Goal: Task Accomplishment & Management: Manage account settings

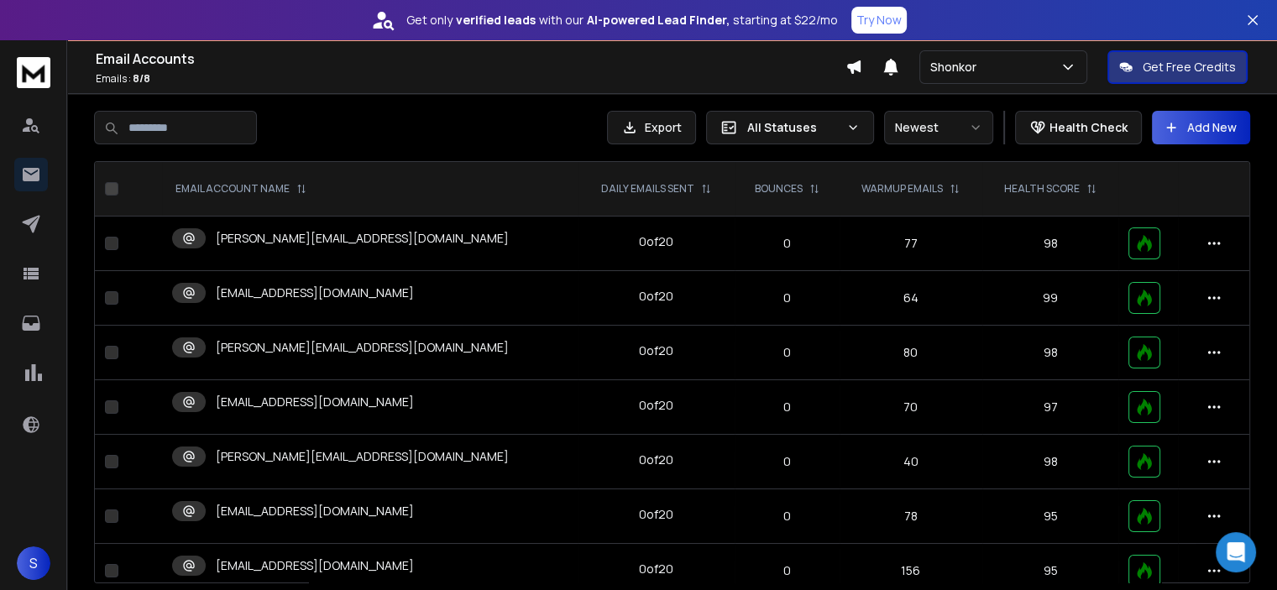
click at [865, 245] on td "77" at bounding box center [911, 244] width 143 height 55
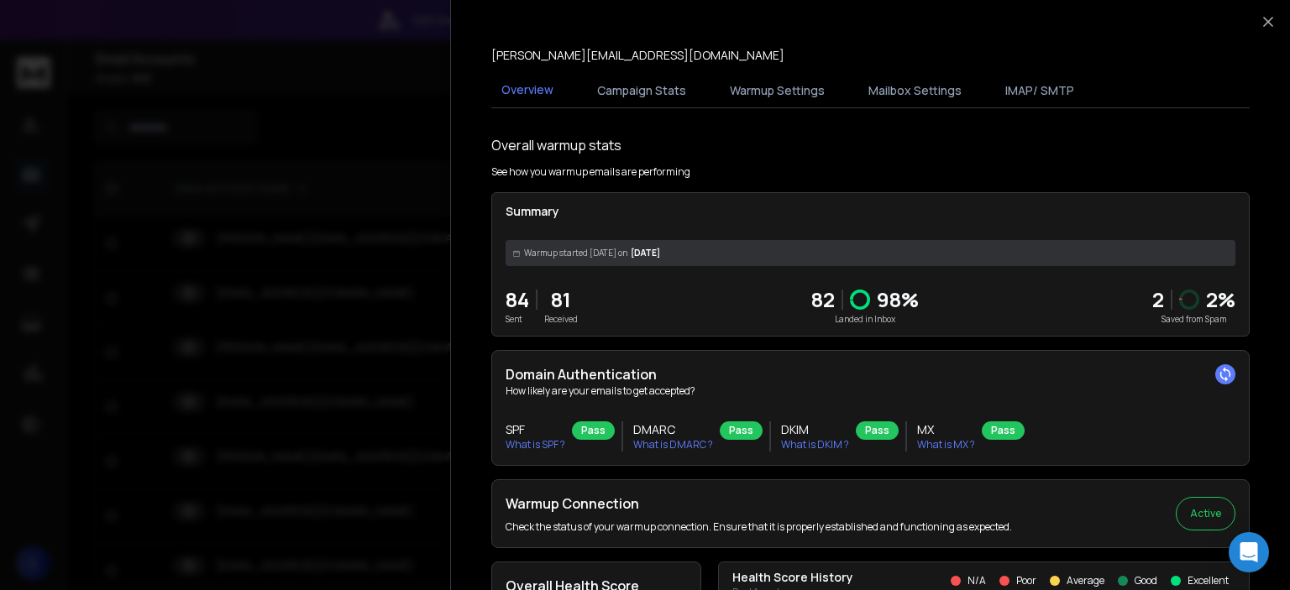
click at [566, 307] on p "81" at bounding box center [561, 299] width 34 height 27
click at [646, 85] on button "Campaign Stats" at bounding box center [641, 90] width 109 height 37
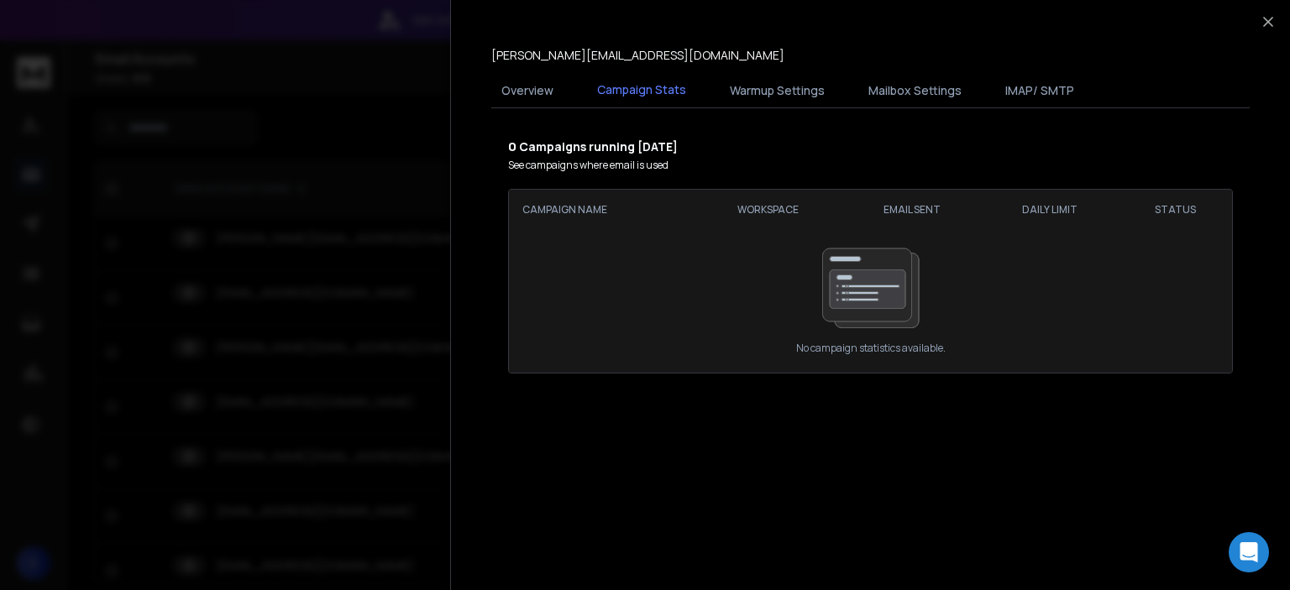
click at [786, 86] on button "Warmup Settings" at bounding box center [777, 90] width 115 height 37
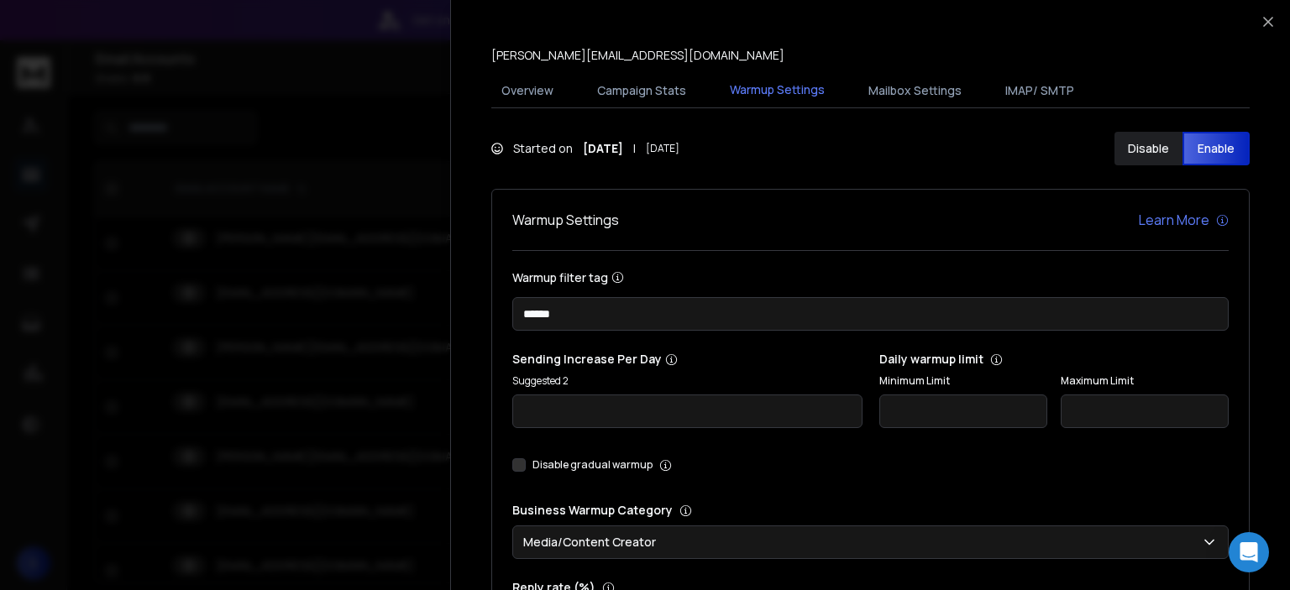
click at [504, 83] on button "Overview" at bounding box center [527, 90] width 72 height 37
